Goal: Navigation & Orientation: Find specific page/section

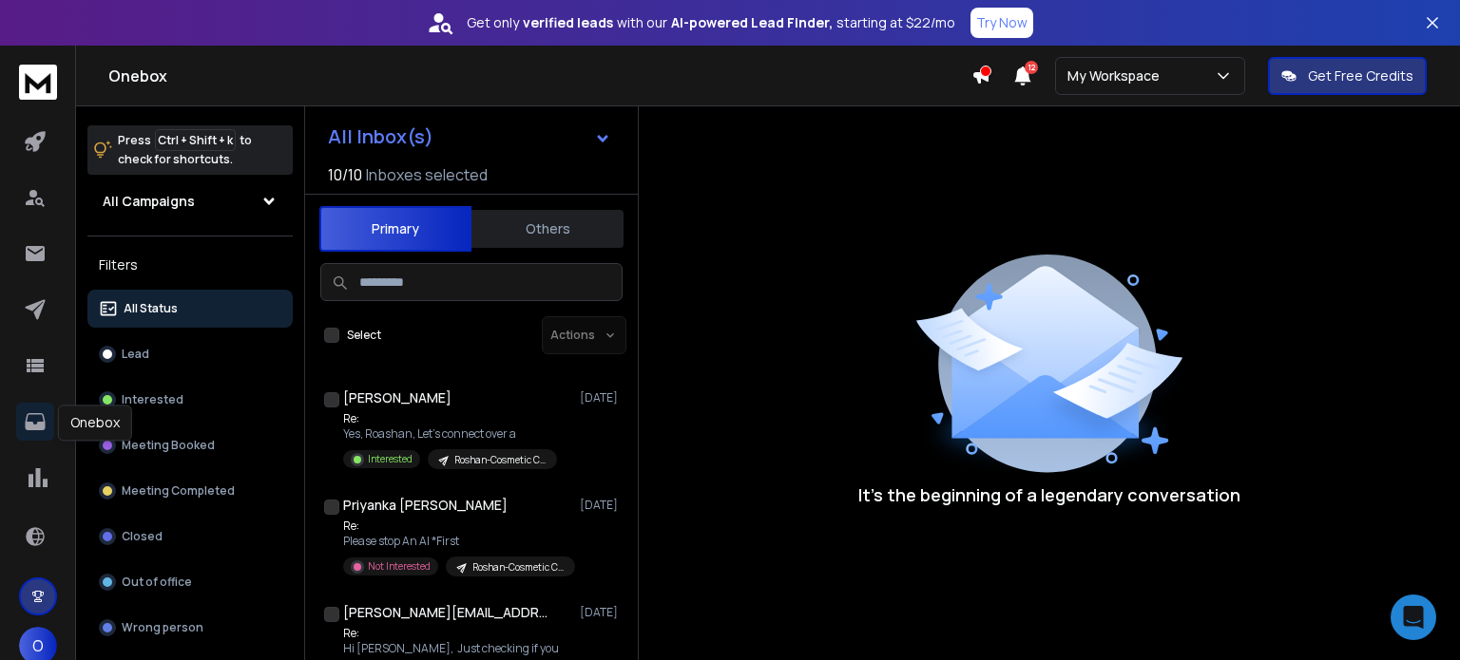
click at [46, 428] on link at bounding box center [35, 422] width 38 height 38
click at [39, 432] on icon at bounding box center [35, 422] width 23 height 23
click at [33, 304] on icon at bounding box center [35, 309] width 20 height 20
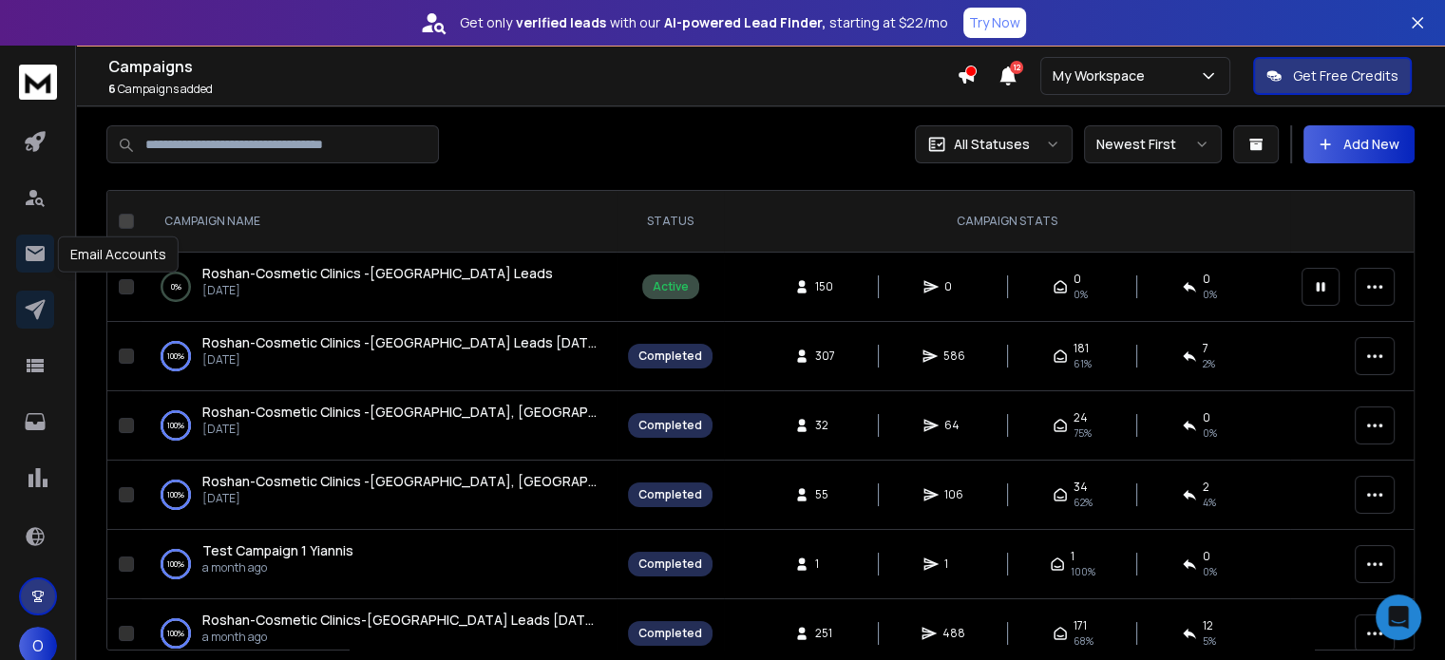
click at [26, 248] on icon at bounding box center [35, 253] width 19 height 15
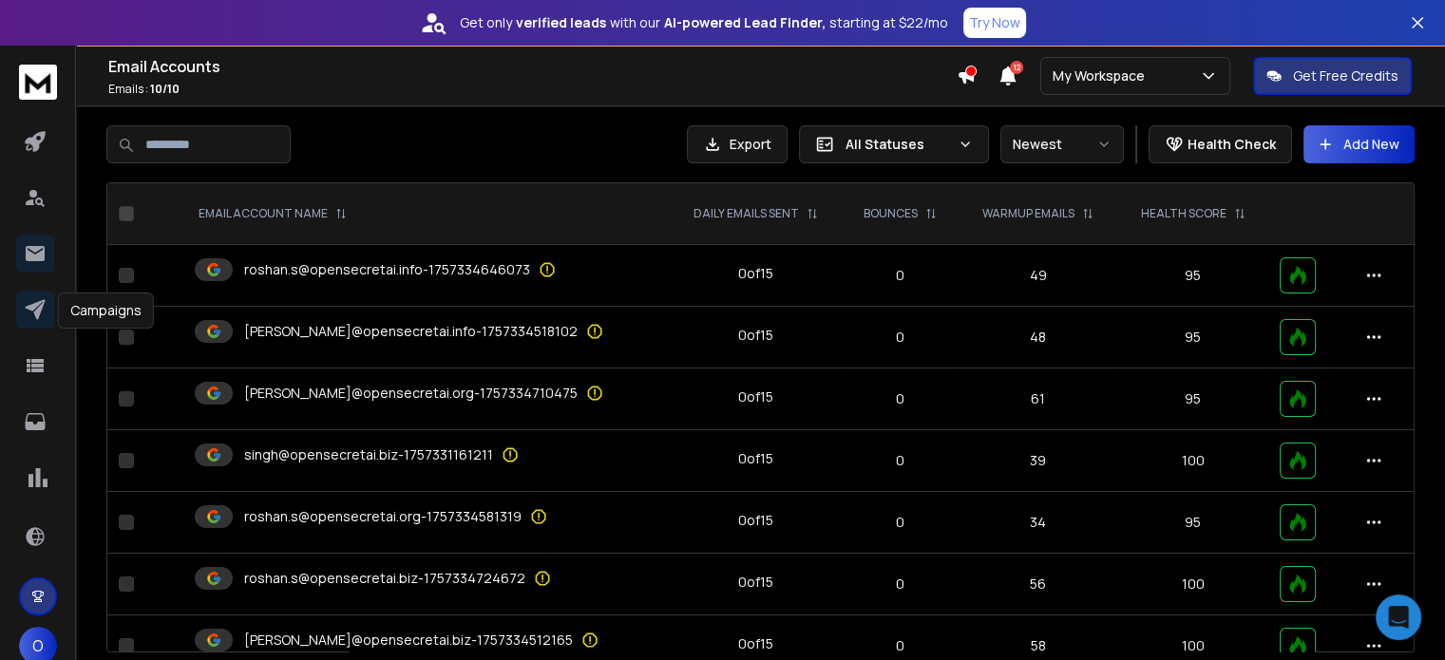
click at [24, 313] on icon at bounding box center [35, 309] width 23 height 23
